Goal: Navigation & Orientation: Find specific page/section

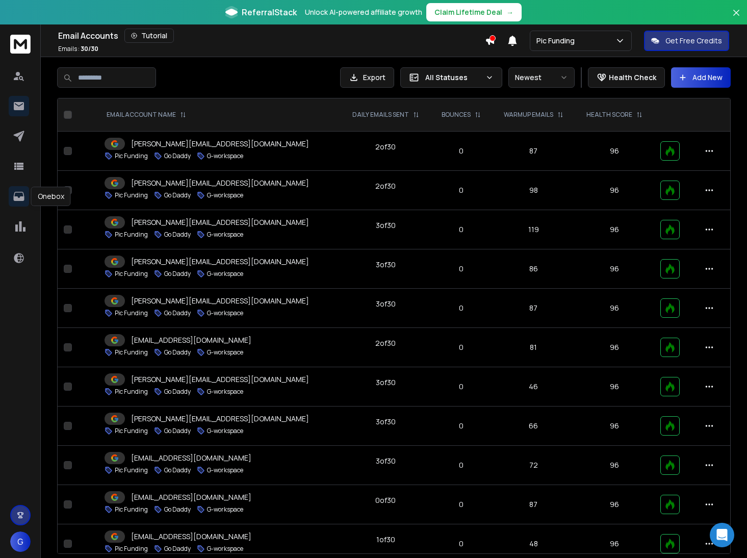
click at [22, 196] on icon at bounding box center [18, 196] width 11 height 9
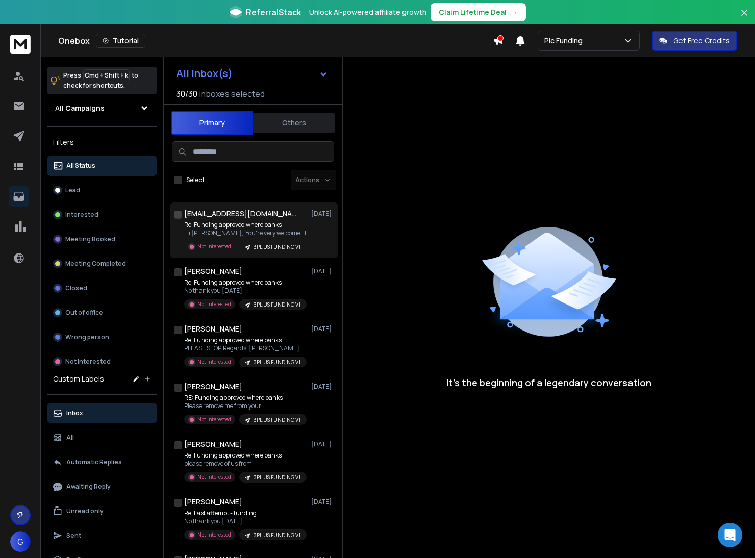
click at [242, 225] on p "Re: Funding approved where banks" at bounding box center [245, 225] width 122 height 8
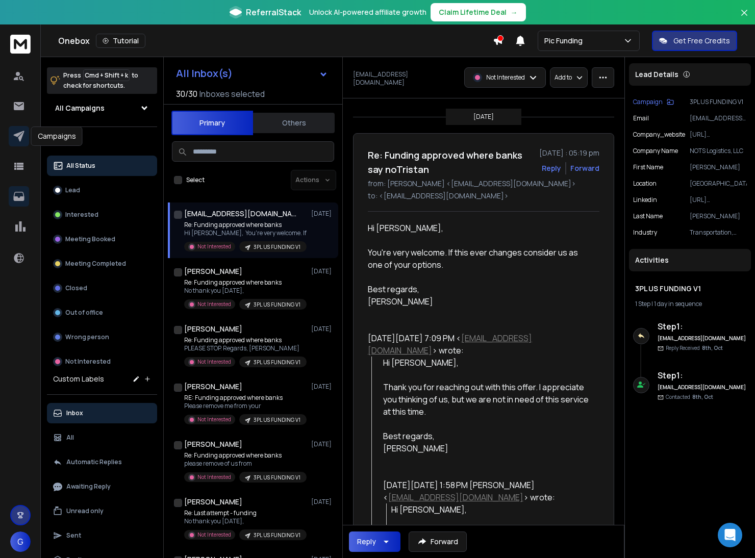
click at [24, 139] on icon at bounding box center [19, 136] width 12 height 12
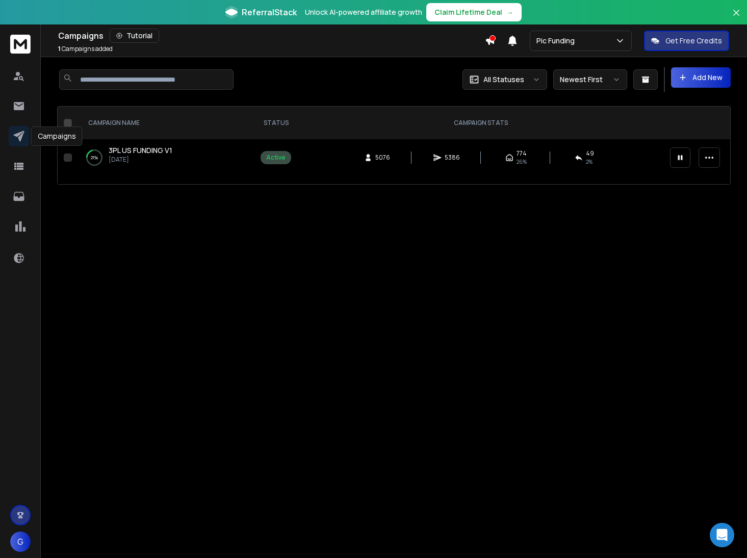
click at [149, 152] on span "3PL US FUNDING V1" at bounding box center [141, 150] width 64 height 10
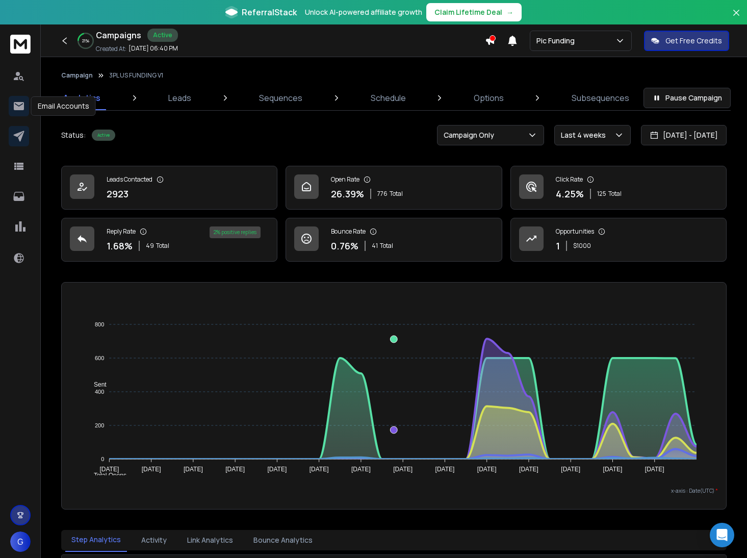
click at [20, 111] on icon at bounding box center [19, 106] width 12 height 12
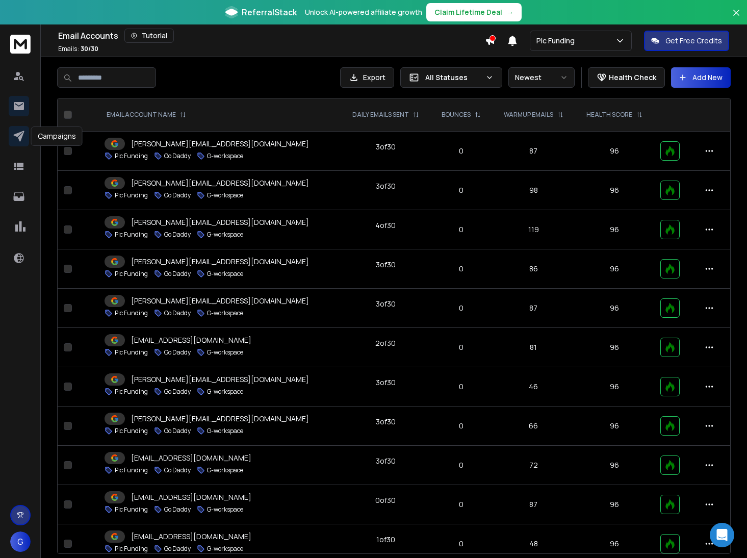
click at [18, 137] on icon at bounding box center [18, 136] width 11 height 11
